Goal: Communication & Community: Answer question/provide support

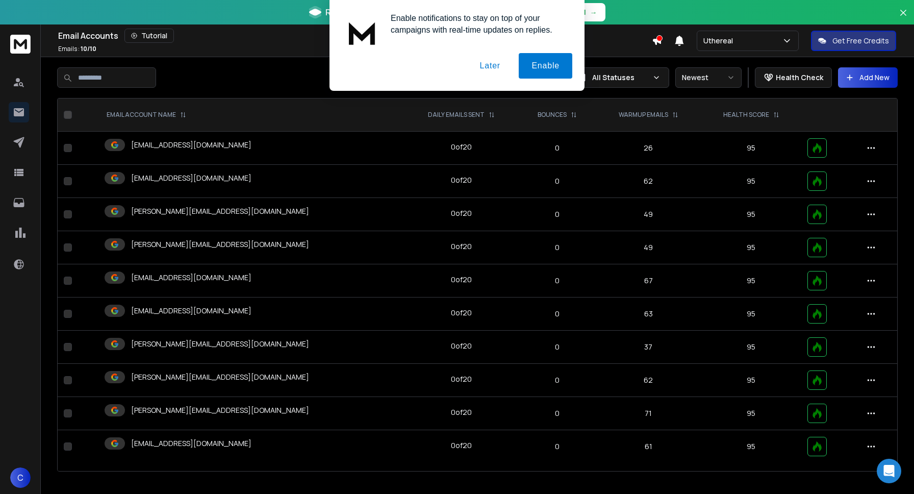
click at [477, 68] on button "Later" at bounding box center [490, 66] width 46 height 26
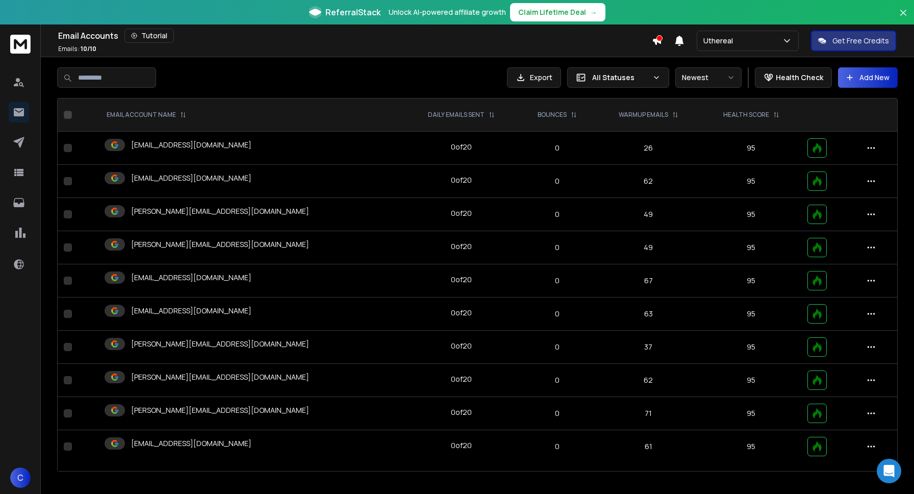
click at [16, 153] on div at bounding box center [20, 144] width 23 height 24
click at [20, 144] on icon at bounding box center [18, 142] width 11 height 11
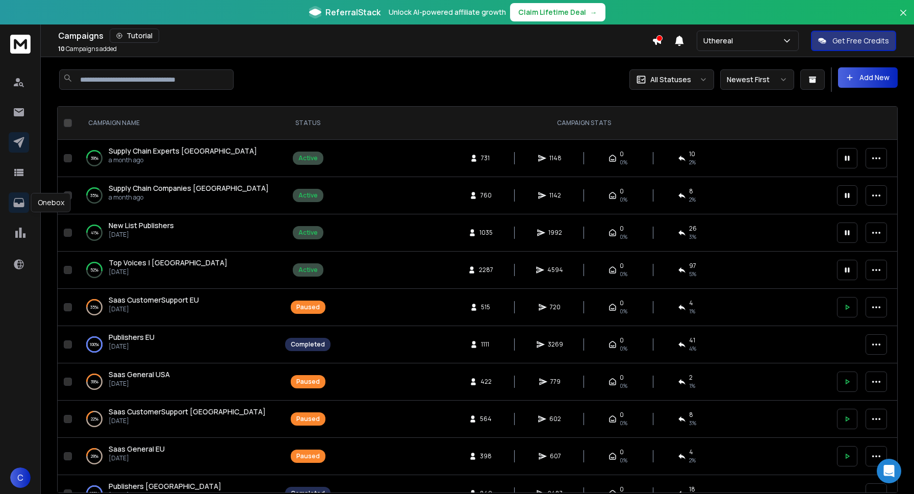
click at [26, 207] on link at bounding box center [19, 202] width 20 height 20
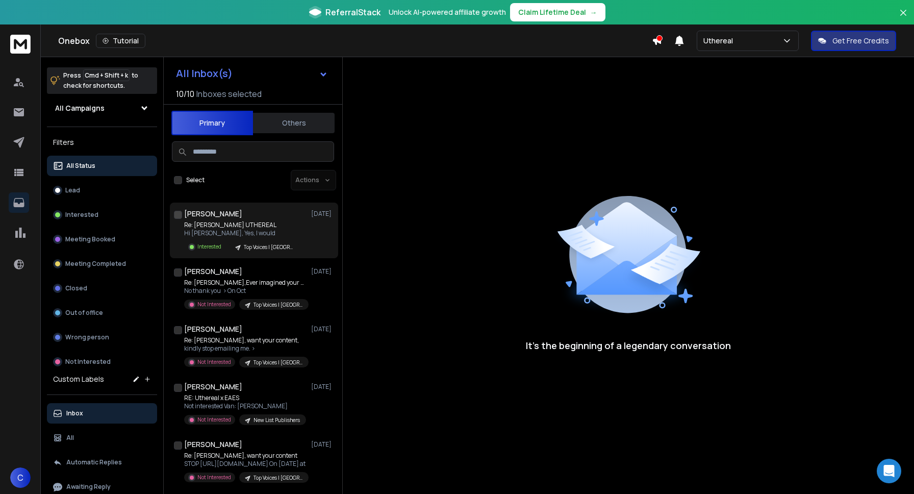
click at [256, 214] on div "[PERSON_NAME] [DATE]" at bounding box center [259, 214] width 150 height 10
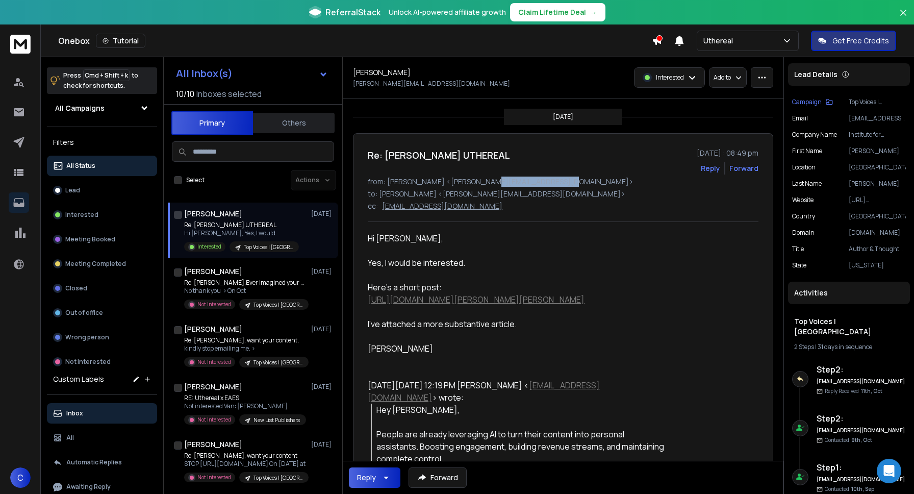
drag, startPoint x: 550, startPoint y: 178, endPoint x: 480, endPoint y: 180, distance: 70.4
click at [480, 180] on p "from: [PERSON_NAME] <[PERSON_NAME][EMAIL_ADDRESS][DOMAIN_NAME]>" at bounding box center [563, 181] width 391 height 10
copy p "[DOMAIN_NAME]"
click at [635, 233] on div "Hi [PERSON_NAME]," at bounding box center [517, 238] width 298 height 12
click at [437, 476] on button "Forward" at bounding box center [438, 477] width 58 height 20
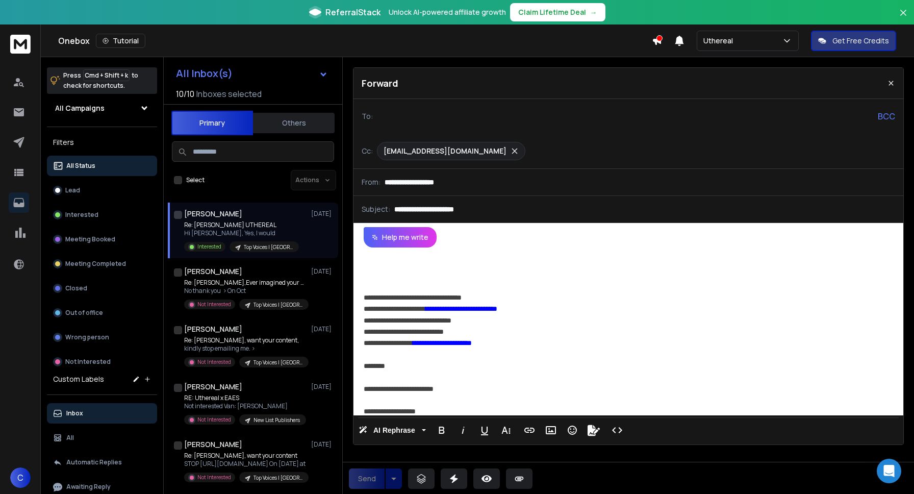
click at [512, 151] on icon at bounding box center [515, 151] width 6 height 6
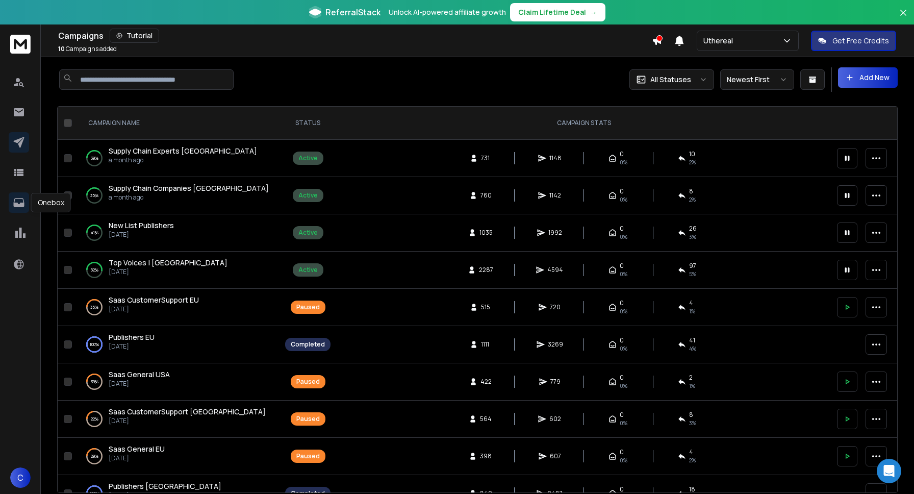
click at [13, 207] on icon at bounding box center [19, 202] width 12 height 12
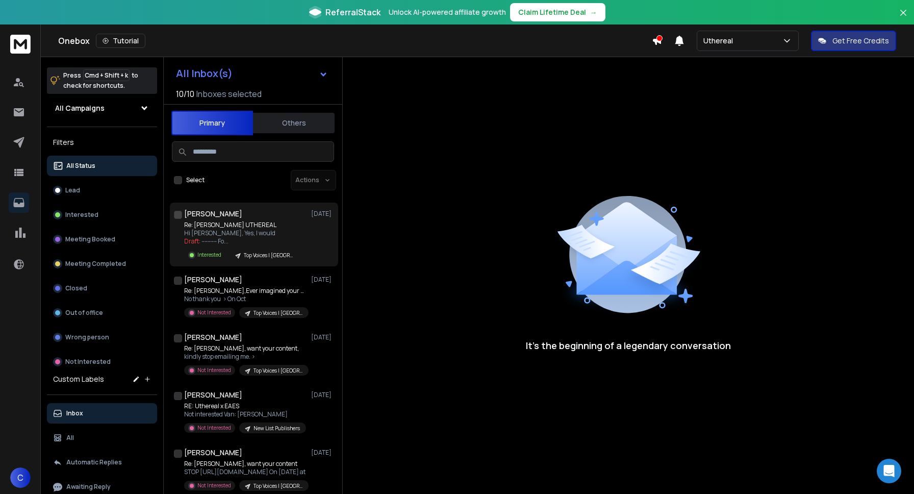
click at [267, 237] on p "Draft: ---------- Fo ..." at bounding box center [241, 241] width 115 height 8
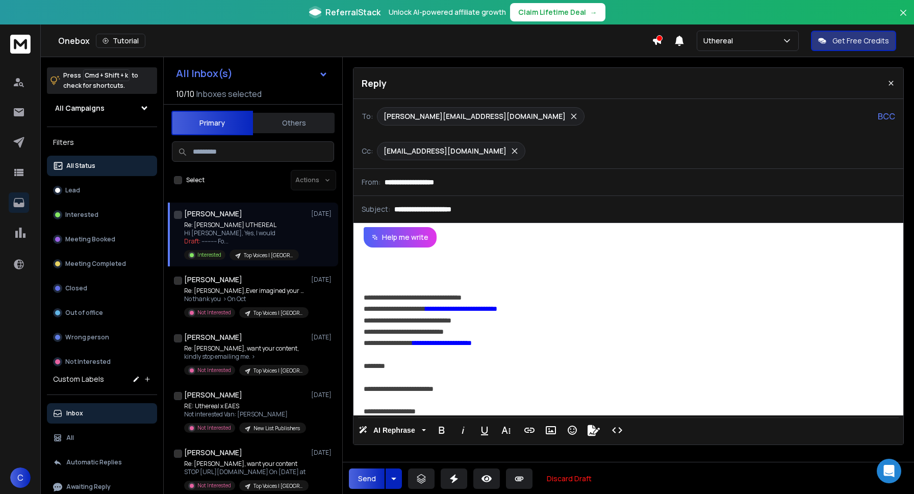
click at [511, 151] on icon at bounding box center [515, 151] width 8 height 8
click at [570, 118] on icon at bounding box center [574, 116] width 8 height 8
click at [889, 79] on icon at bounding box center [891, 83] width 8 height 8
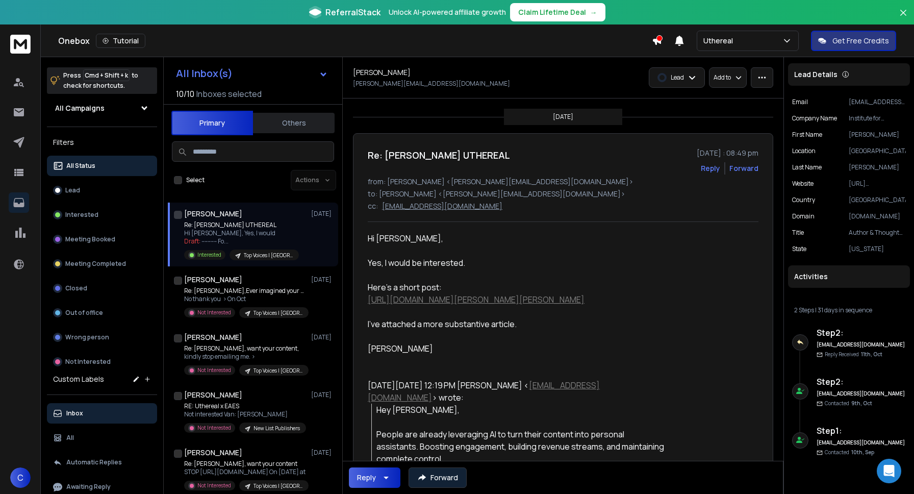
click at [447, 477] on button "Forward" at bounding box center [438, 477] width 58 height 20
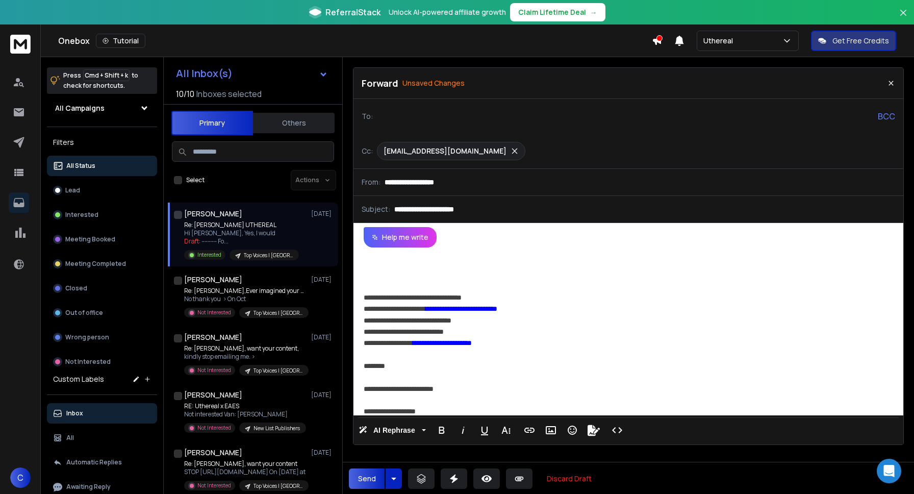
click at [511, 150] on icon at bounding box center [515, 151] width 8 height 8
click at [390, 116] on input at bounding box center [412, 116] width 71 height 18
paste input
click at [371, 479] on button "Send" at bounding box center [367, 478] width 36 height 20
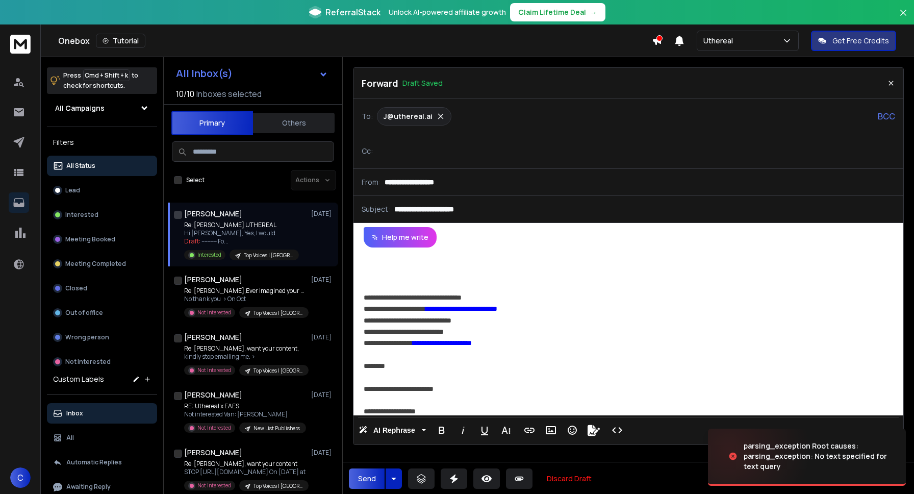
click at [481, 120] on input at bounding box center [491, 116] width 71 height 18
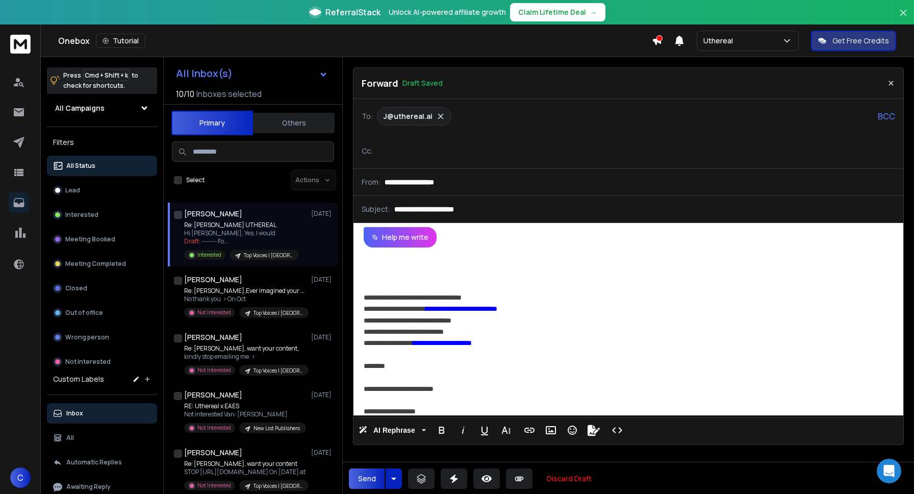
click at [364, 479] on button "Send" at bounding box center [367, 478] width 36 height 20
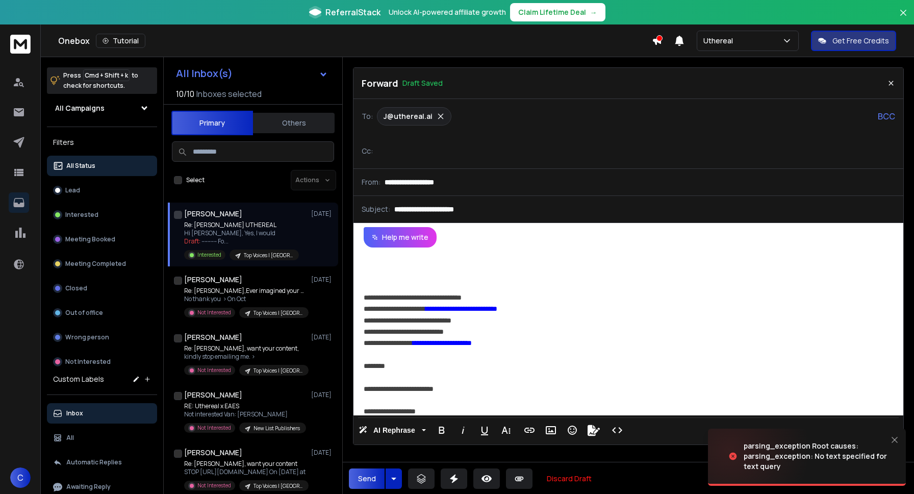
click at [894, 441] on div "parsing_exception Root causes: parsing_exception: No text specified for text qu…" at bounding box center [811, 455] width 190 height 55
click at [441, 113] on div "J@uthereal.ai" at bounding box center [414, 116] width 74 height 18
click at [438, 119] on icon at bounding box center [441, 116] width 8 height 8
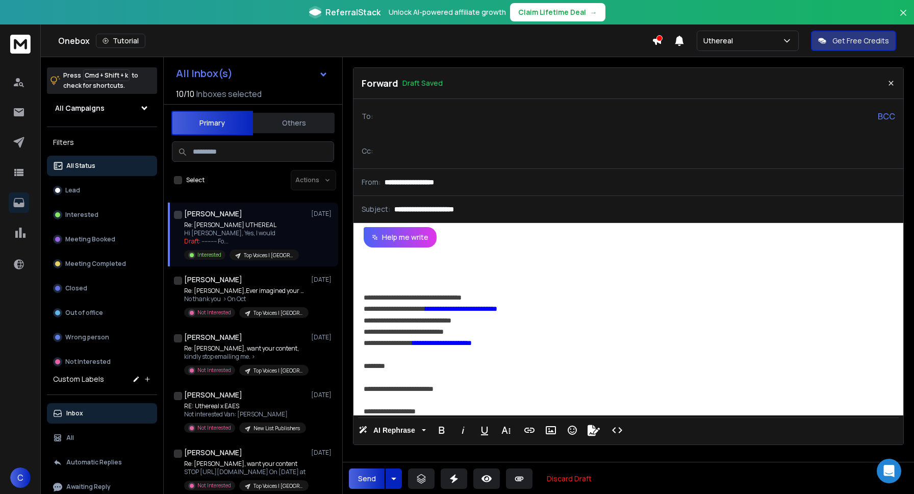
click at [891, 84] on icon at bounding box center [891, 83] width 8 height 8
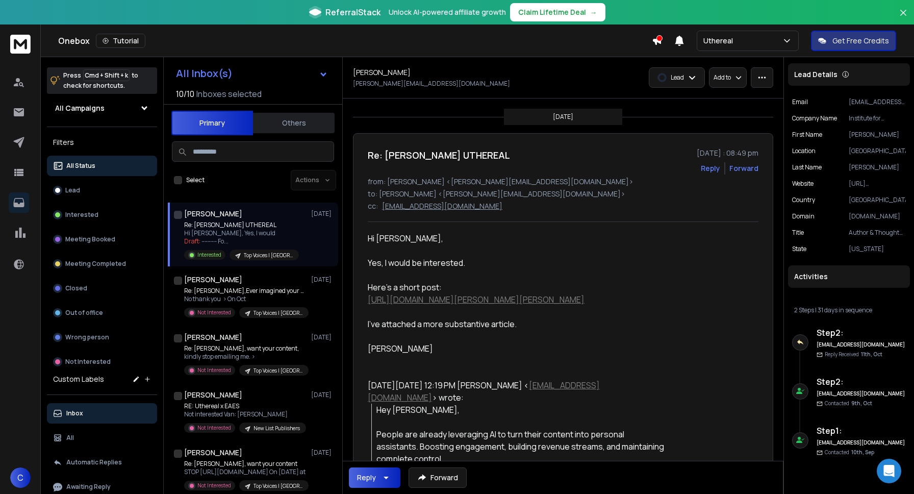
click at [68, 172] on button "All Status" at bounding box center [102, 166] width 110 height 20
click at [14, 143] on icon at bounding box center [19, 142] width 12 height 12
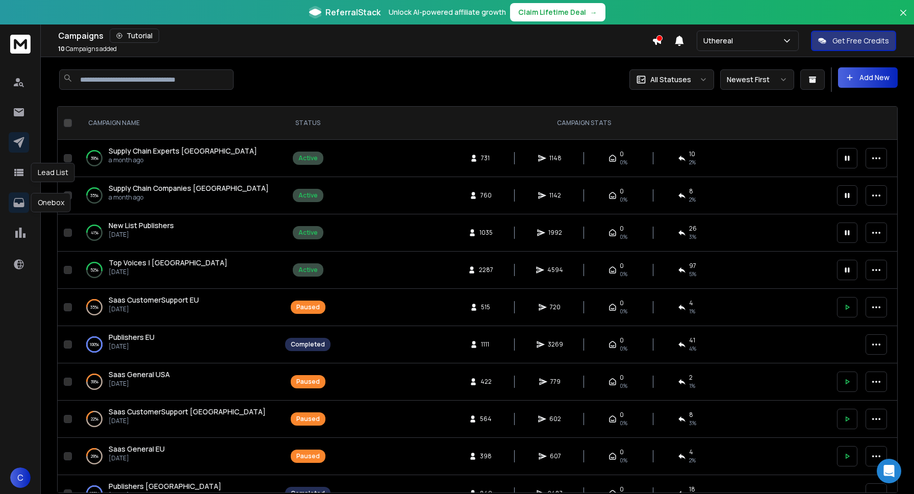
click at [19, 199] on icon at bounding box center [19, 202] width 12 height 12
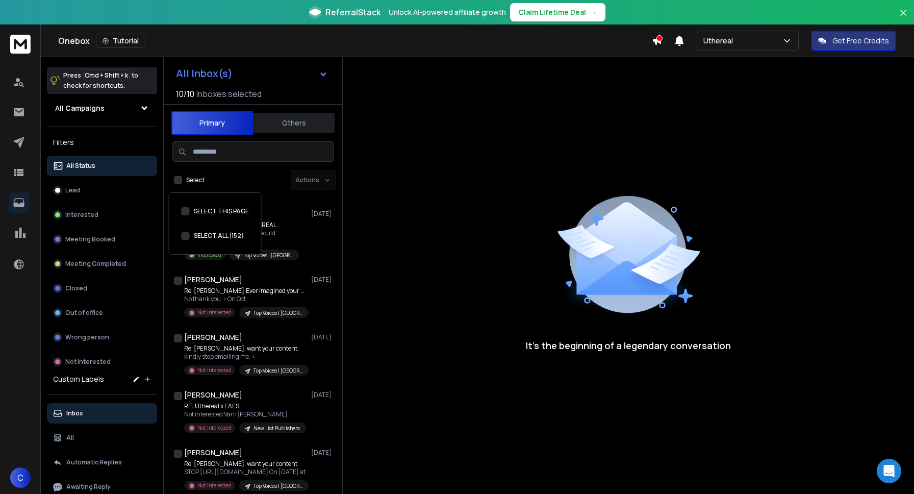
click at [254, 231] on div "SELECT THIS PAGE SELECT ALL (152)" at bounding box center [215, 223] width 93 height 62
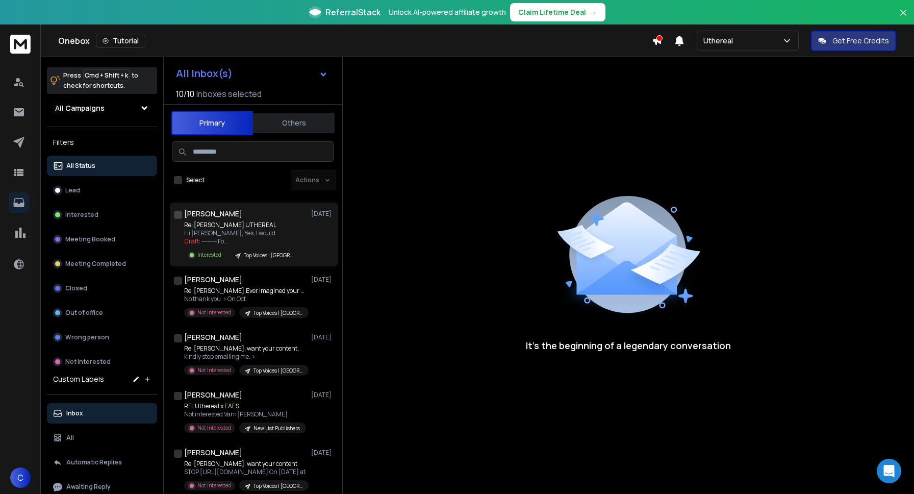
click at [204, 221] on p "Re: [PERSON_NAME] UTHEREAL" at bounding box center [241, 225] width 115 height 8
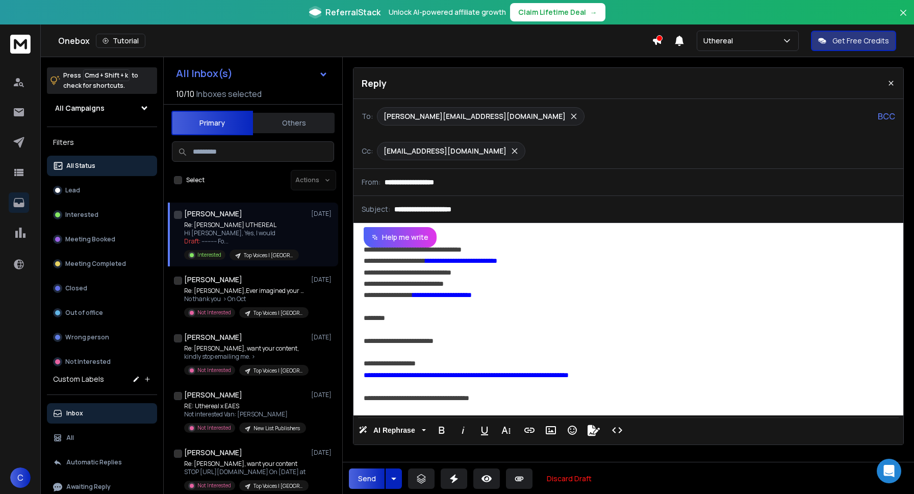
scroll to position [49, 0]
click at [567, 480] on button "Discard Draft" at bounding box center [569, 478] width 61 height 20
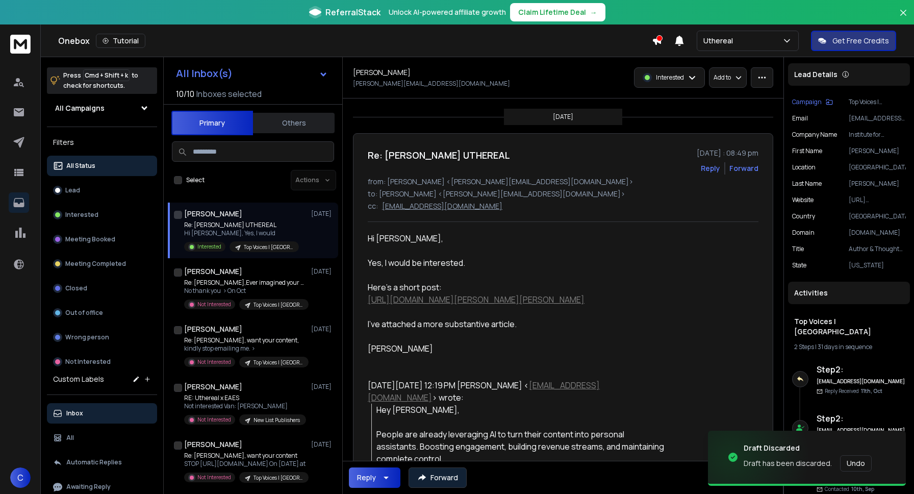
click at [446, 476] on button "Forward" at bounding box center [438, 477] width 58 height 20
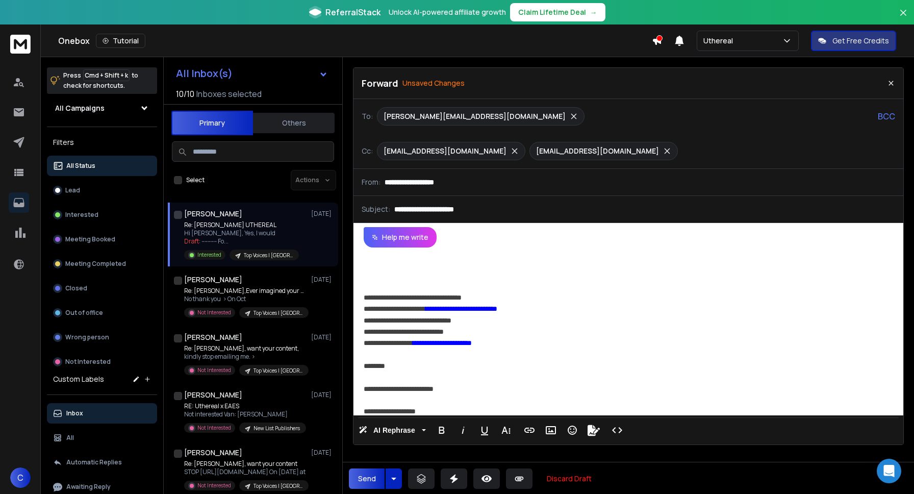
click at [570, 113] on icon at bounding box center [574, 116] width 8 height 8
click at [511, 147] on icon at bounding box center [515, 151] width 8 height 8
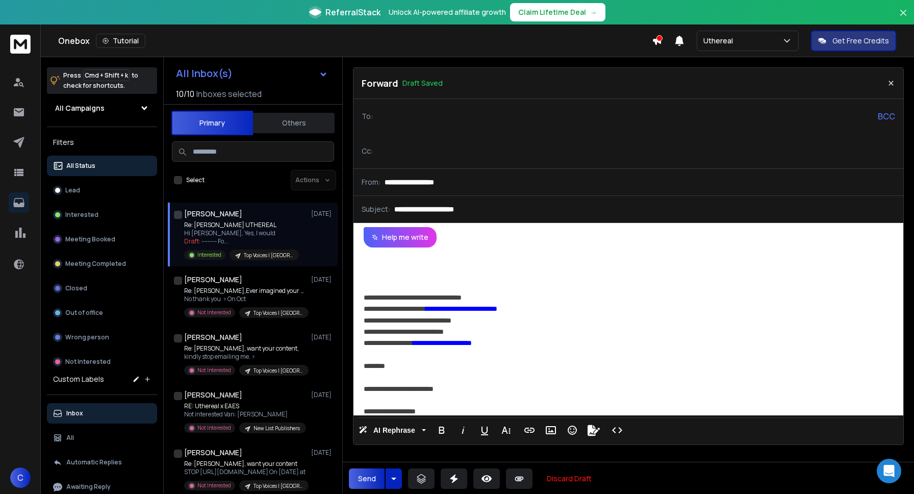
click at [410, 116] on input at bounding box center [412, 116] width 71 height 18
paste input
click at [359, 478] on button "Send" at bounding box center [367, 478] width 36 height 20
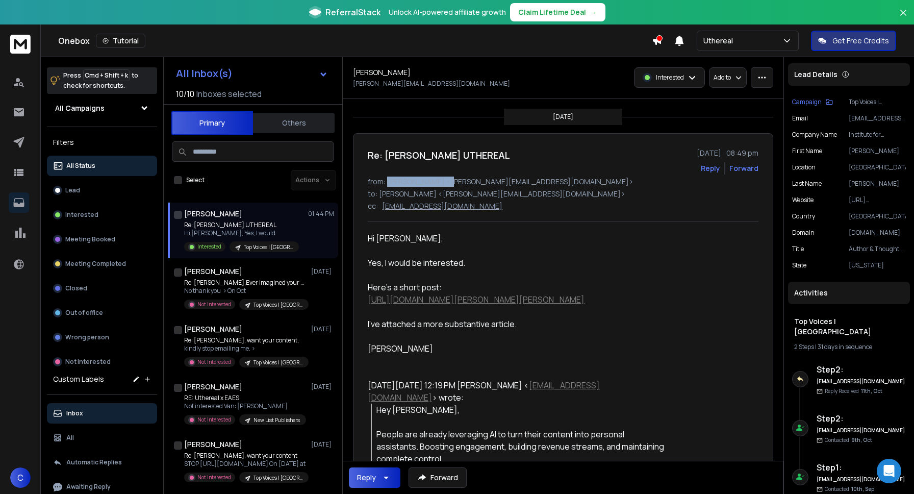
drag, startPoint x: 388, startPoint y: 181, endPoint x: 442, endPoint y: 181, distance: 53.6
click at [442, 181] on p "from: [PERSON_NAME] <[PERSON_NAME][EMAIL_ADDRESS][DOMAIN_NAME]>" at bounding box center [563, 181] width 391 height 10
copy p "[PERSON_NAME]"
click at [479, 203] on div "cc: [EMAIL_ADDRESS][DOMAIN_NAME]" at bounding box center [563, 206] width 391 height 10
drag, startPoint x: 449, startPoint y: 180, endPoint x: 548, endPoint y: 177, distance: 99.5
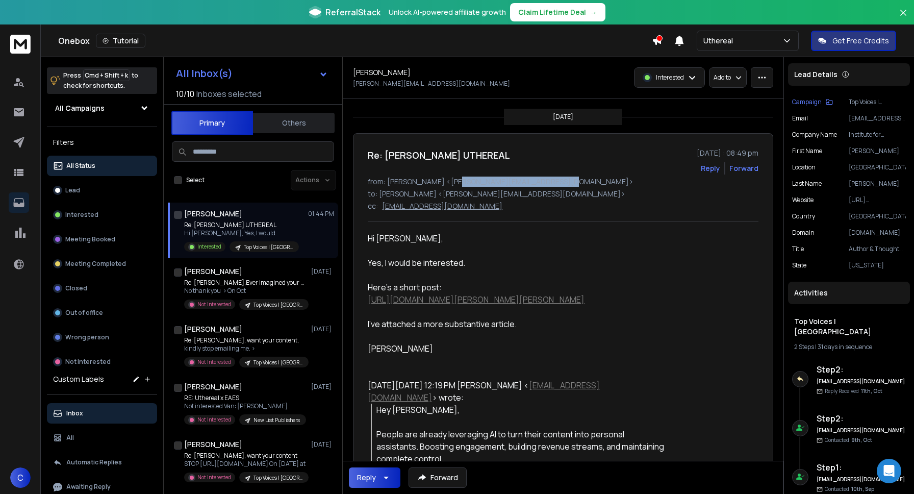
click at [548, 177] on p "from: [PERSON_NAME] <[PERSON_NAME][EMAIL_ADDRESS][DOMAIN_NAME]>" at bounding box center [563, 181] width 391 height 10
copy p "[PERSON_NAME][EMAIL_ADDRESS][DOMAIN_NAME]"
